Goal: Navigation & Orientation: Find specific page/section

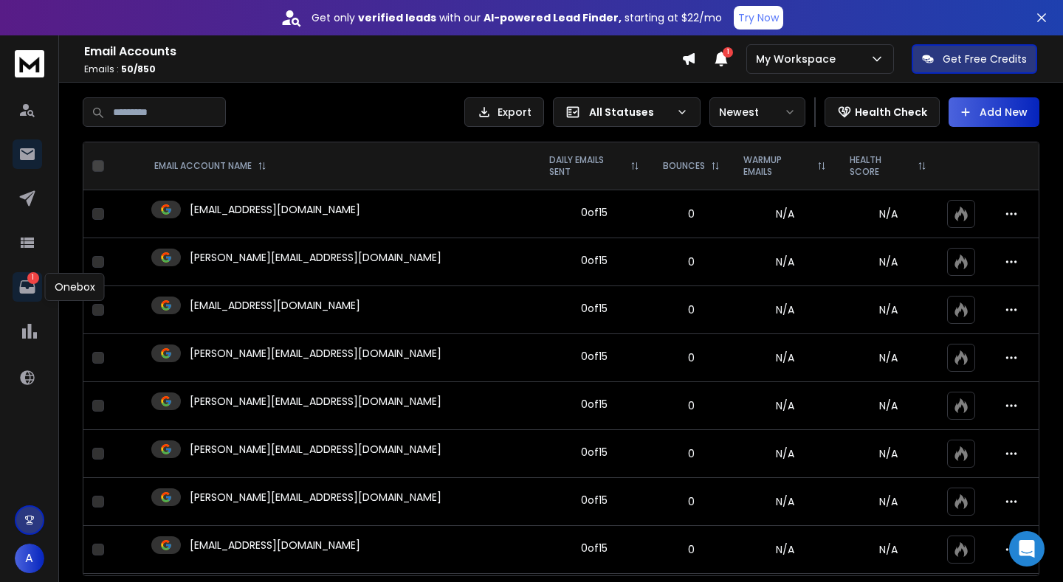
click at [22, 284] on icon at bounding box center [27, 287] width 18 height 18
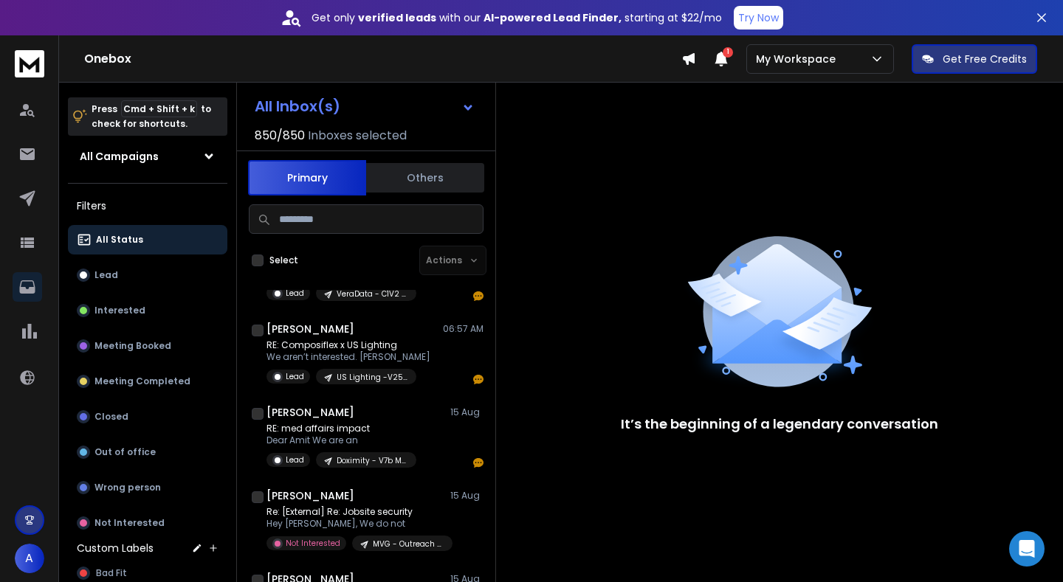
scroll to position [110, 0]
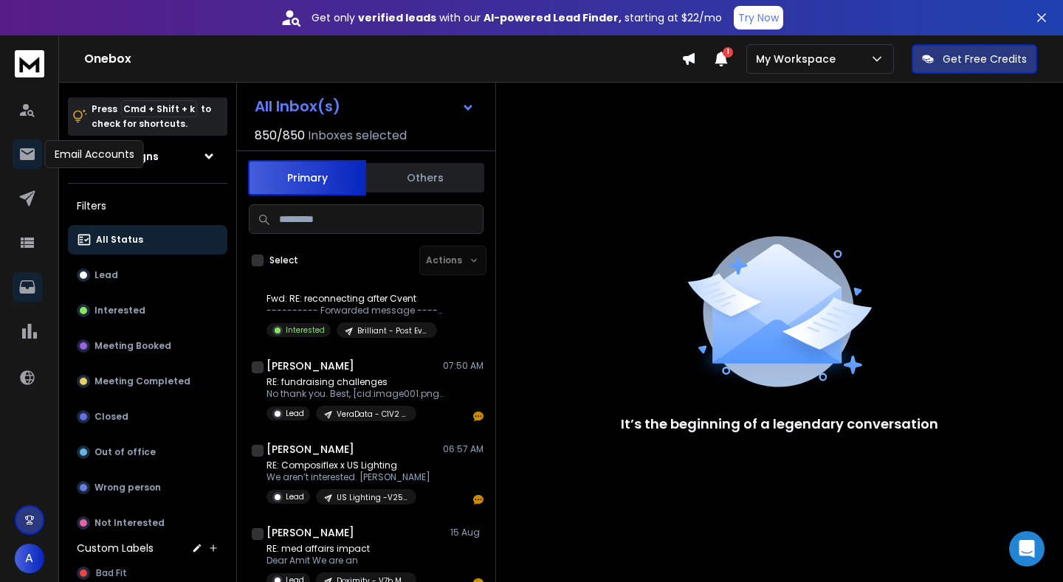
click at [25, 147] on icon at bounding box center [27, 154] width 18 height 18
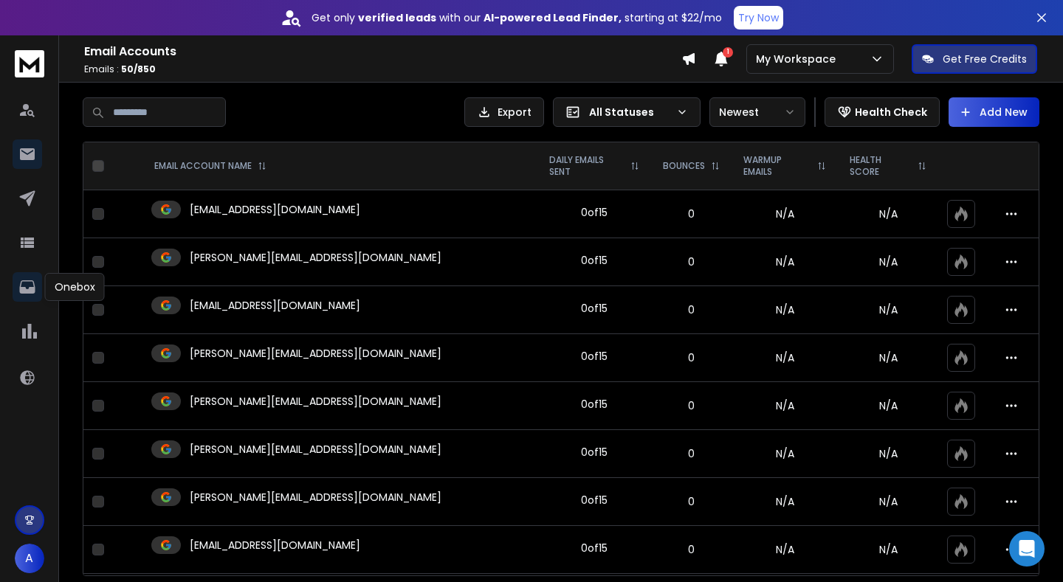
click at [26, 285] on icon at bounding box center [27, 287] width 18 height 18
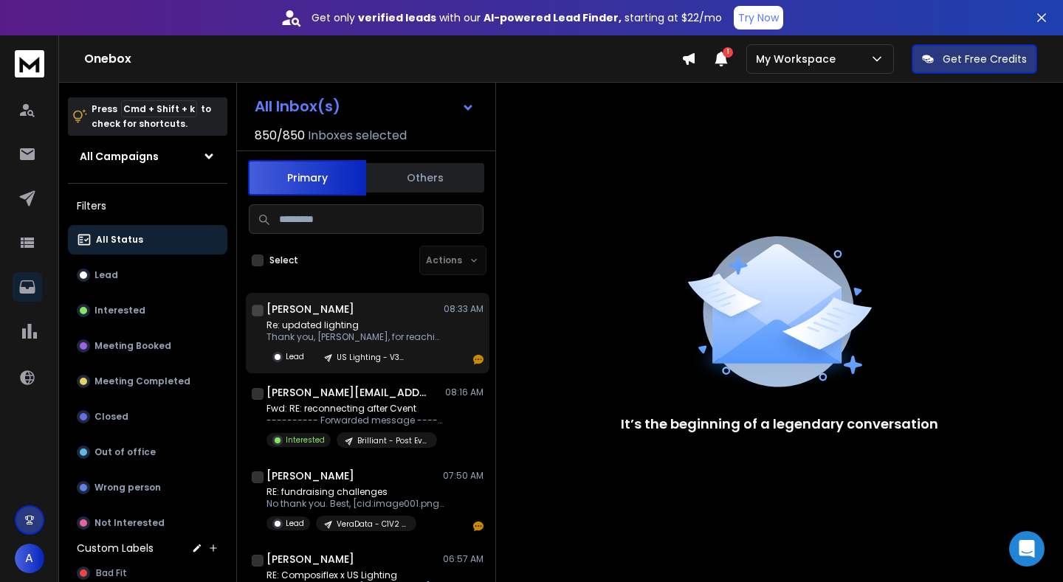
click at [327, 323] on p "Re: updated lighting" at bounding box center [354, 326] width 177 height 12
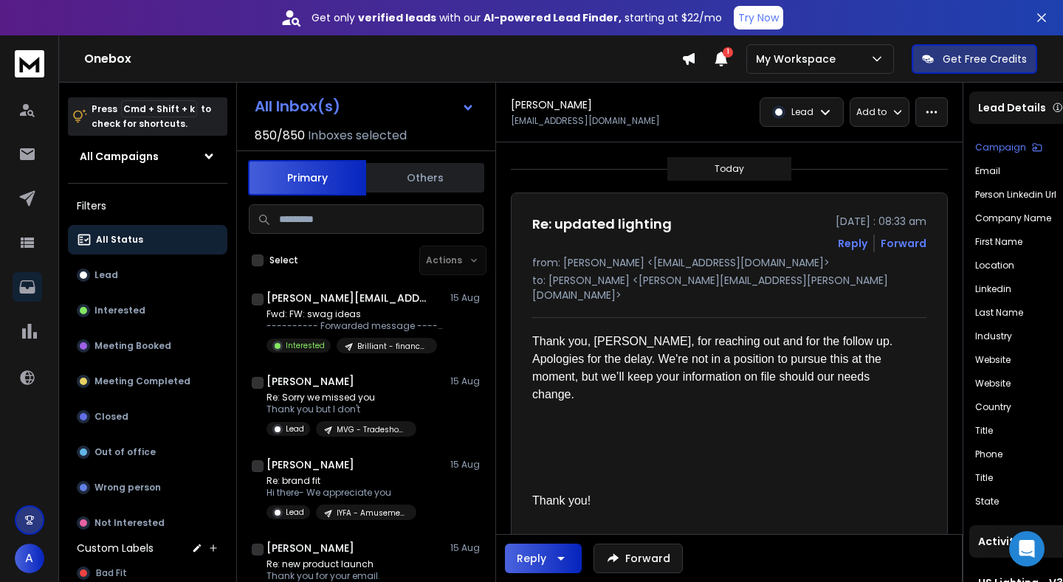
scroll to position [962, 0]
